Goal: Task Accomplishment & Management: Manage account settings

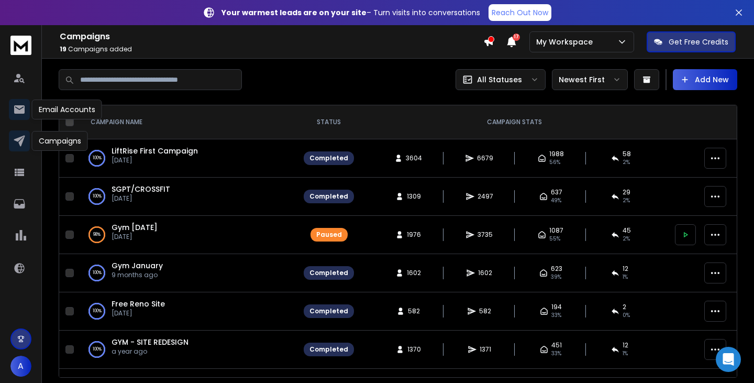
click at [15, 102] on link at bounding box center [19, 109] width 21 height 21
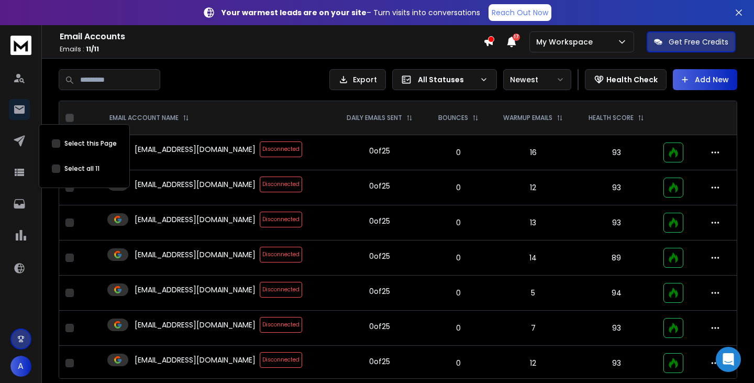
click at [70, 118] on button "Select this Page" at bounding box center [69, 118] width 8 height 8
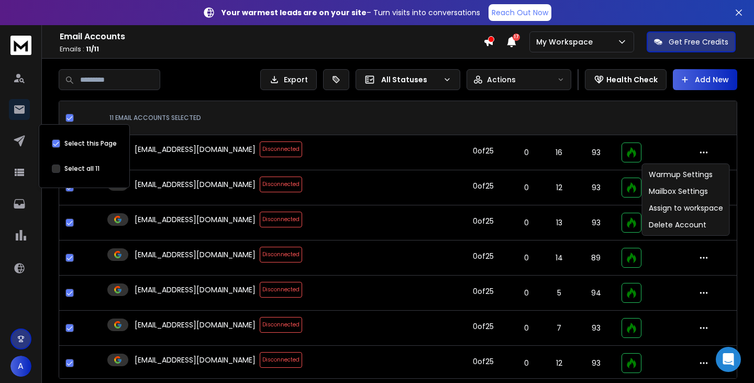
click at [703, 153] on icon at bounding box center [703, 152] width 9 height 9
click at [304, 79] on button "Export" at bounding box center [288, 79] width 57 height 21
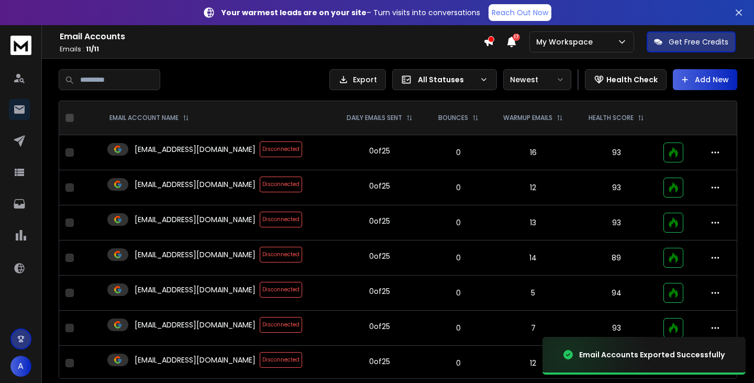
click at [437, 73] on div "All Statuses" at bounding box center [444, 79] width 105 height 21
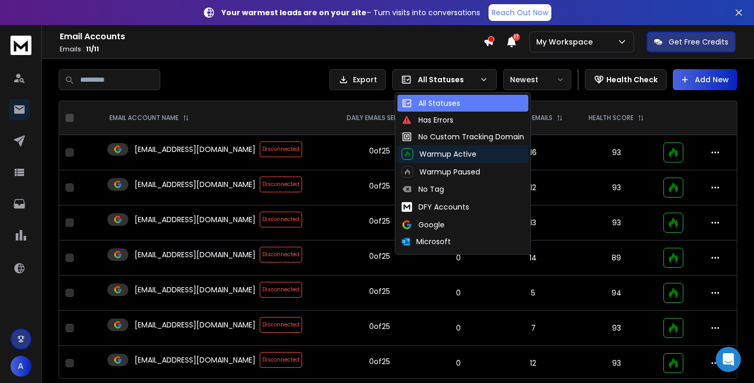
click at [553, 81] on button "Newest" at bounding box center [537, 79] width 68 height 21
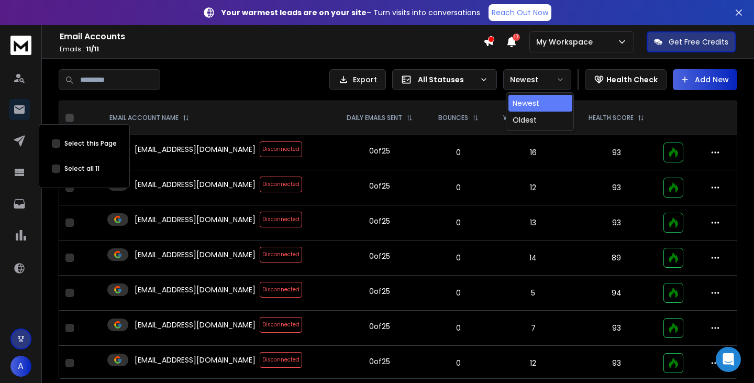
click at [69, 117] on button "Select this Page" at bounding box center [69, 118] width 8 height 8
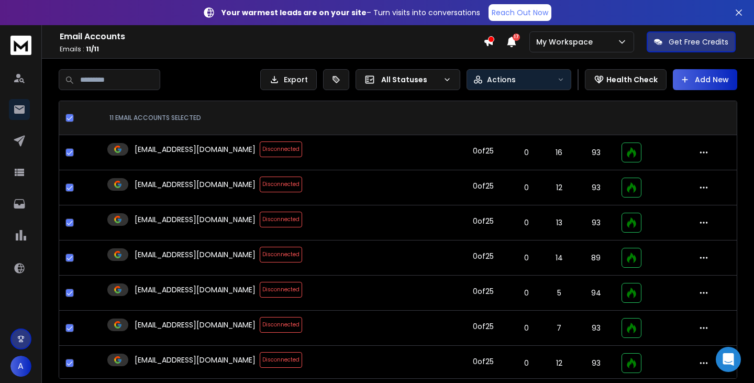
click at [550, 71] on button "Actions" at bounding box center [518, 79] width 105 height 21
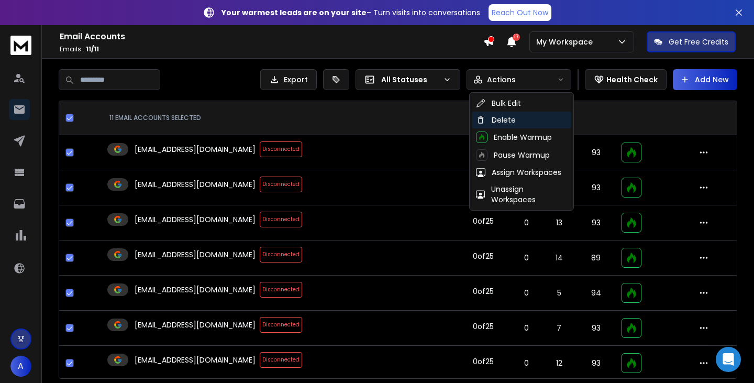
click at [508, 116] on div "Delete" at bounding box center [496, 120] width 40 height 10
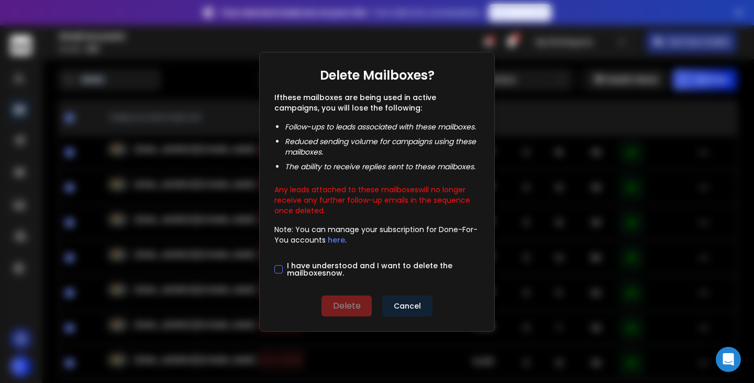
click at [316, 264] on label "I have understood and I want to delete the mailbox es now." at bounding box center [383, 269] width 193 height 15
click at [283, 265] on button "I have understood and I want to delete the mailbox es now." at bounding box center [278, 269] width 8 height 8
click at [346, 309] on button "Delete" at bounding box center [346, 305] width 50 height 21
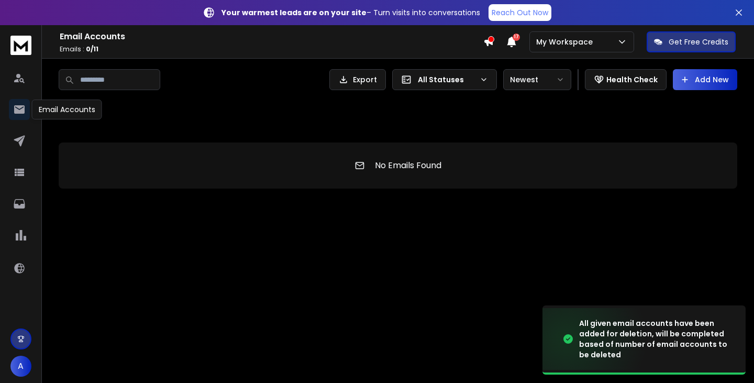
click at [23, 111] on icon at bounding box center [19, 109] width 10 height 8
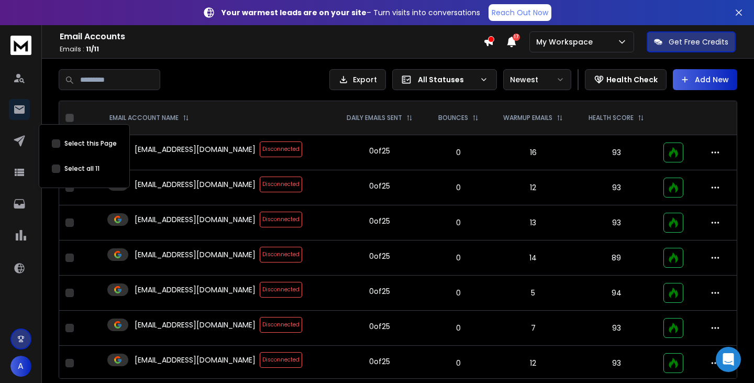
click at [71, 118] on button "Select this Page" at bounding box center [69, 118] width 8 height 8
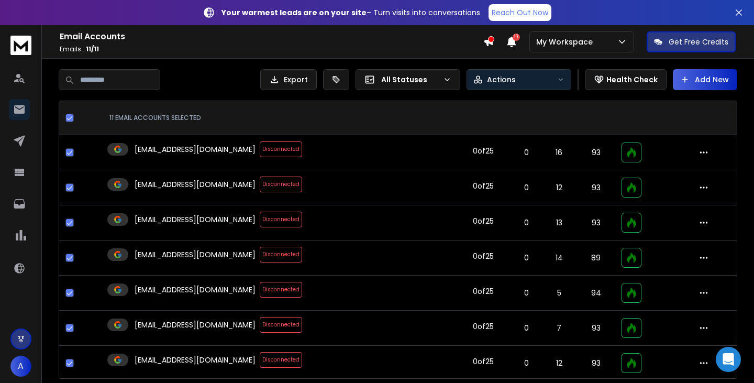
click at [532, 79] on div "Actions" at bounding box center [513, 79] width 80 height 10
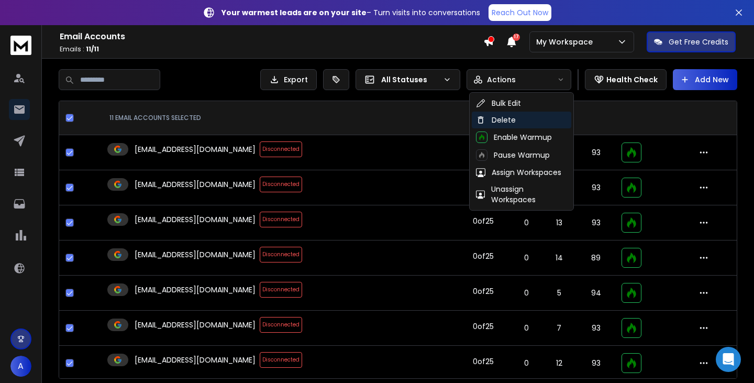
click at [511, 115] on div "Delete" at bounding box center [496, 120] width 40 height 10
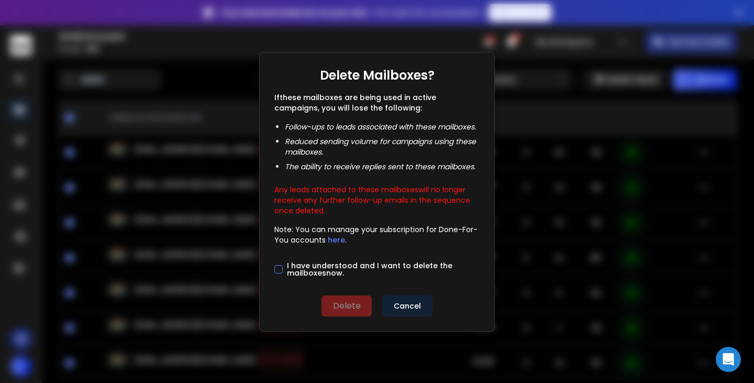
click at [302, 263] on label "I have understood and I want to delete the mailbox es now." at bounding box center [383, 269] width 193 height 15
click at [283, 265] on button "I have understood and I want to delete the mailbox es now." at bounding box center [278, 269] width 8 height 8
click at [337, 300] on button "Delete" at bounding box center [346, 305] width 50 height 21
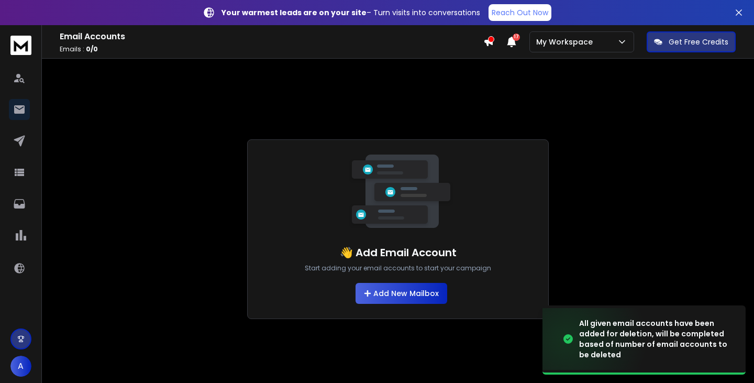
click at [383, 293] on button "Add New Mailbox" at bounding box center [401, 293] width 92 height 21
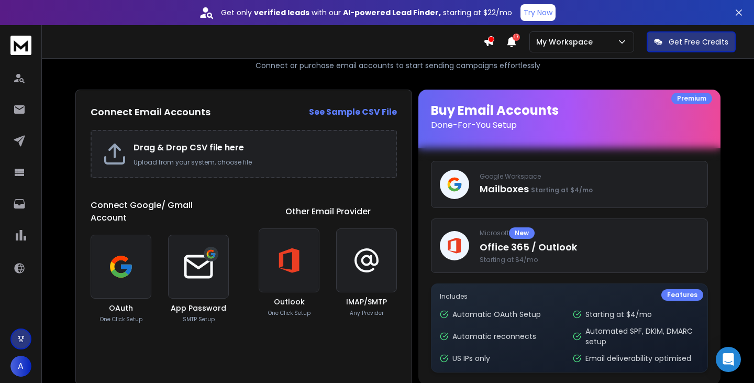
scroll to position [61, 0]
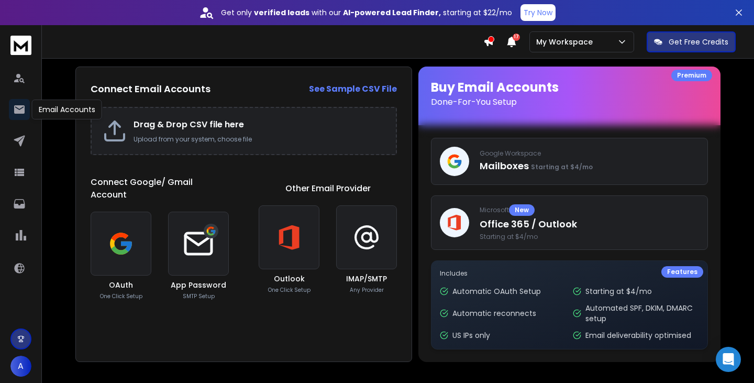
click at [23, 104] on icon at bounding box center [19, 109] width 13 height 13
